Goal: Transaction & Acquisition: Subscribe to service/newsletter

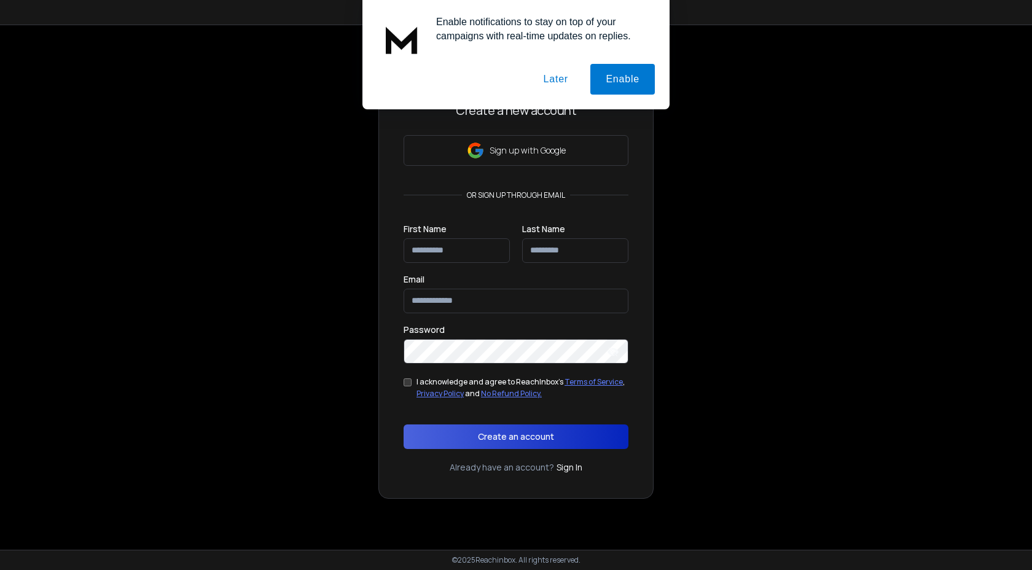
click at [551, 83] on button "Later" at bounding box center [555, 79] width 55 height 31
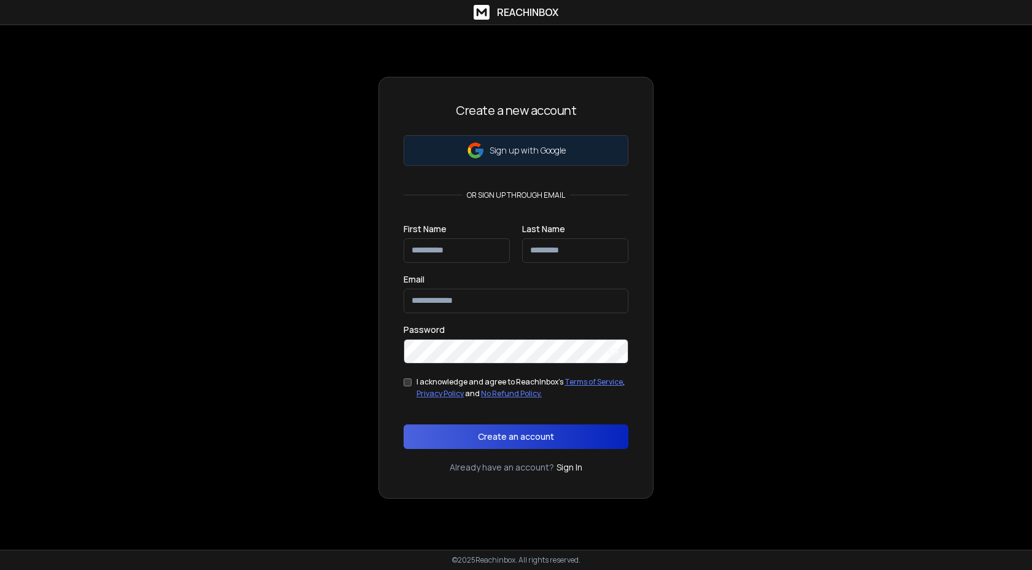
click at [561, 149] on p "Sign up with Google" at bounding box center [528, 150] width 76 height 12
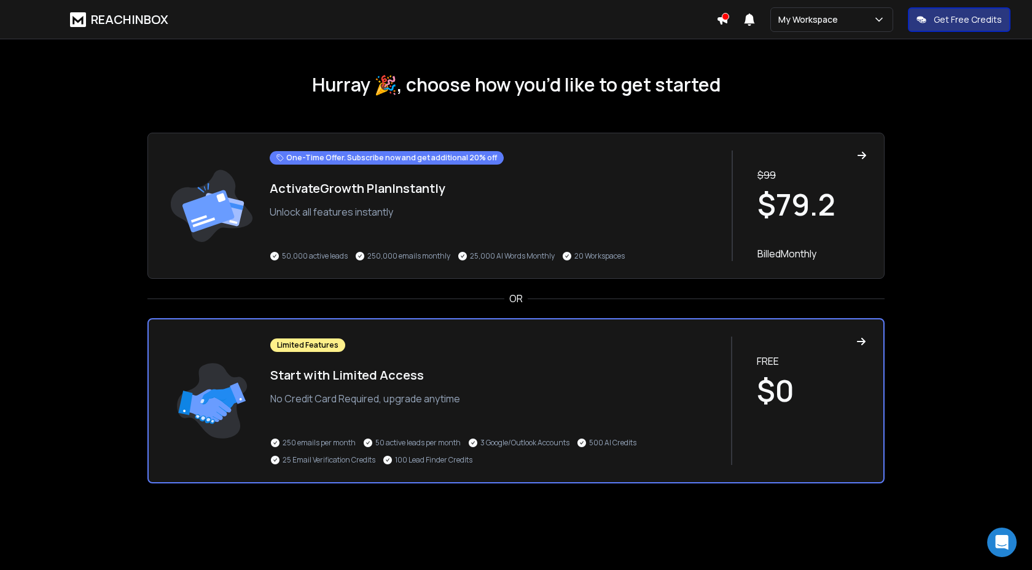
click at [788, 393] on h1 "$0" at bounding box center [811, 390] width 109 height 29
click at [861, 342] on icon at bounding box center [862, 342] width 10 height 10
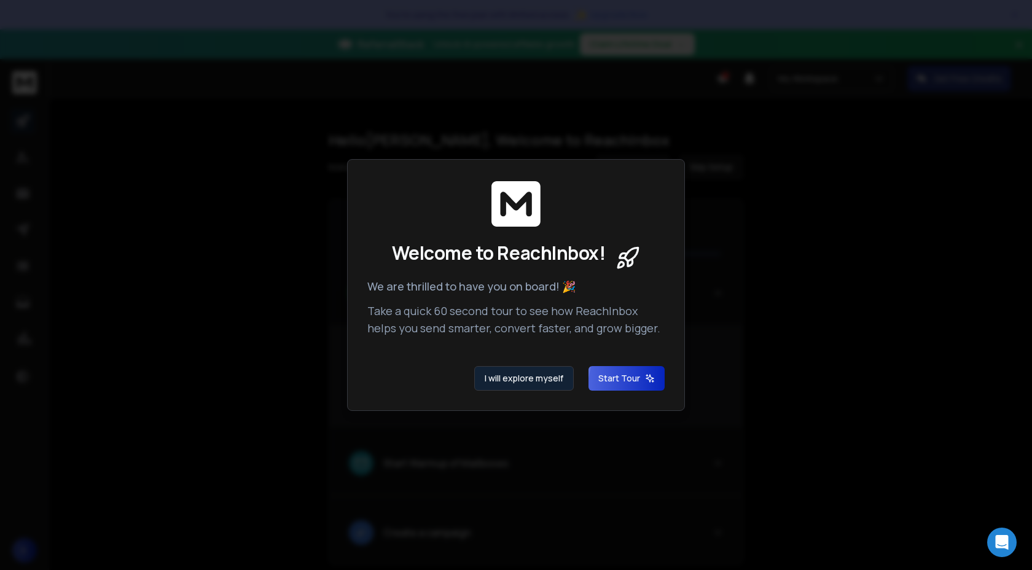
click at [547, 386] on button "I will explore myself" at bounding box center [524, 378] width 100 height 25
